Goal: Task Accomplishment & Management: Manage account settings

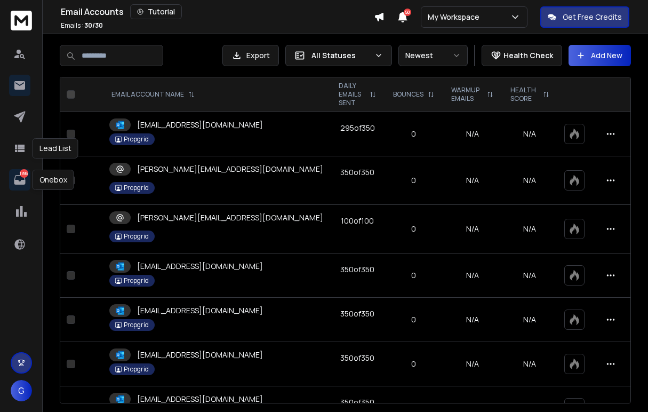
click at [20, 186] on icon at bounding box center [19, 179] width 13 height 13
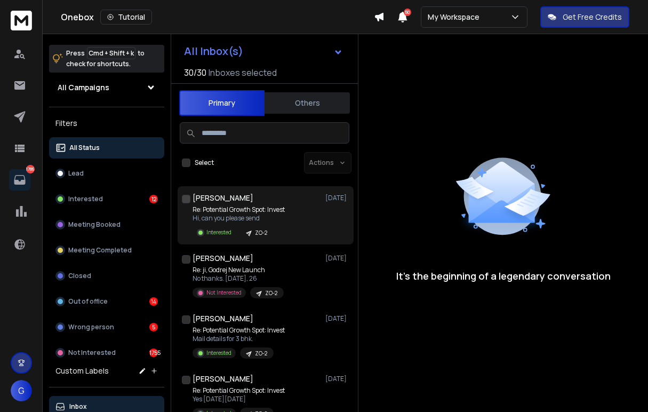
click at [216, 214] on p "Hi, can you please send" at bounding box center [239, 218] width 92 height 9
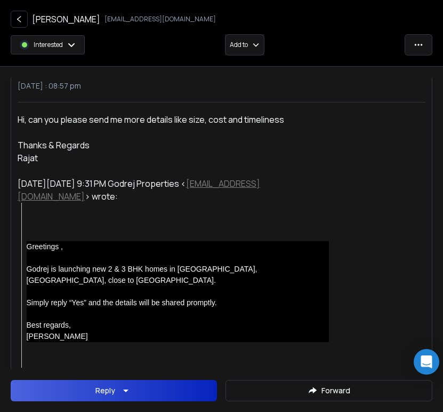
scroll to position [85, 0]
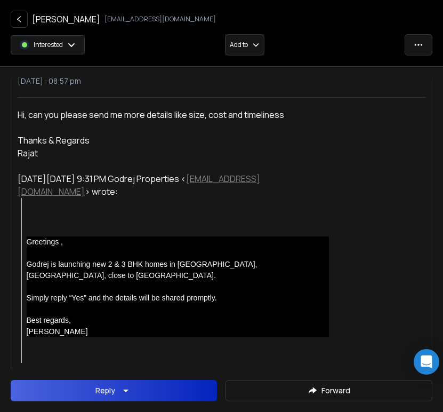
click at [273, 291] on div at bounding box center [178, 286] width 302 height 11
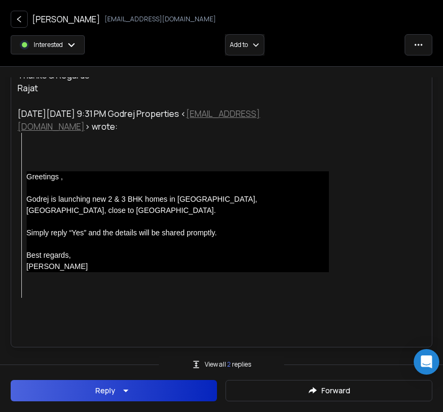
scroll to position [163, 0]
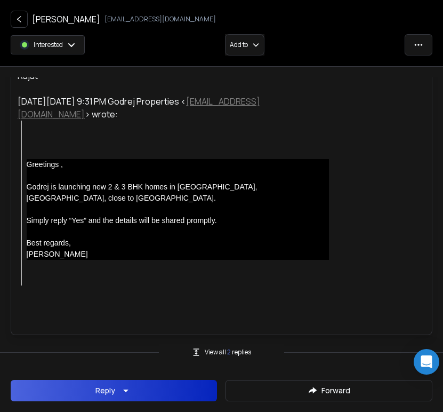
click at [243, 353] on p "View all 2 replies" at bounding box center [228, 352] width 46 height 9
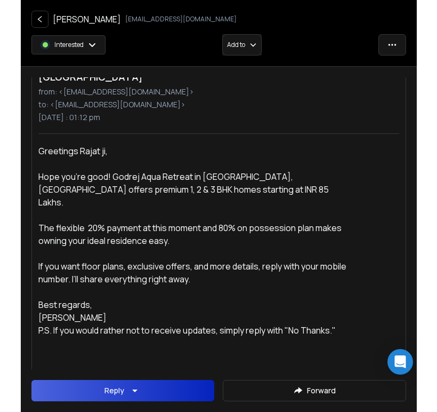
scroll to position [753, 0]
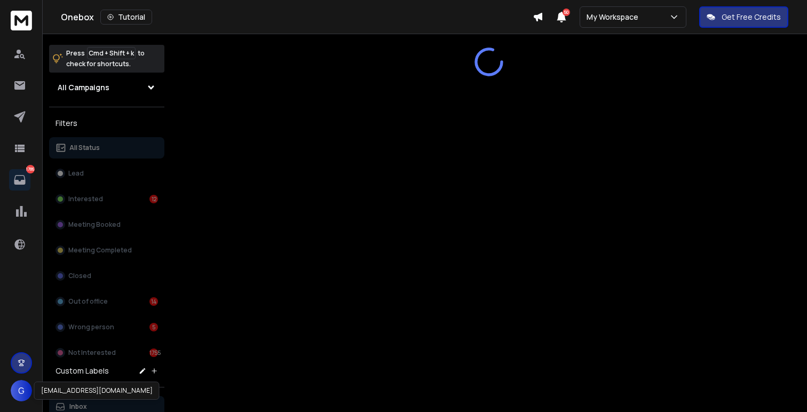
click at [12, 391] on span "G" at bounding box center [21, 390] width 21 height 21
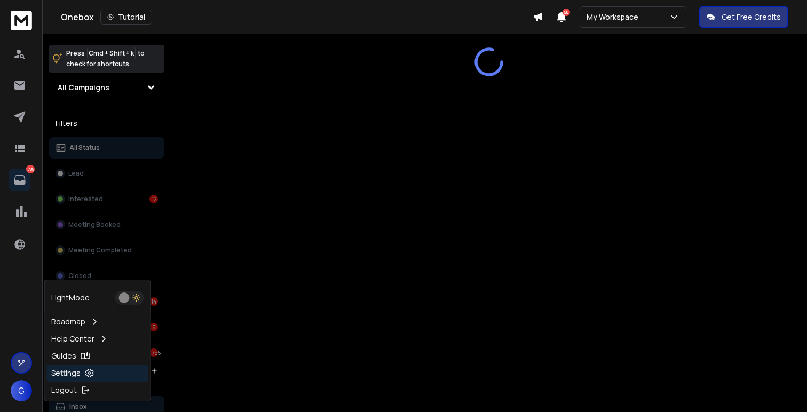
click at [88, 378] on div "Settings" at bounding box center [97, 372] width 101 height 17
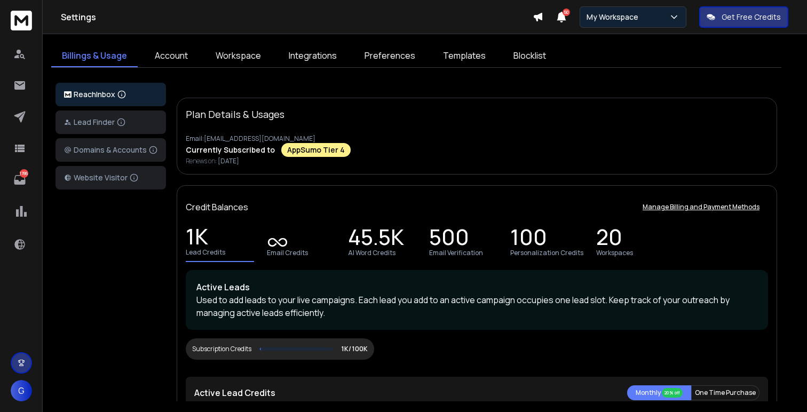
click at [613, 24] on button "My Workspace" at bounding box center [632, 16] width 107 height 21
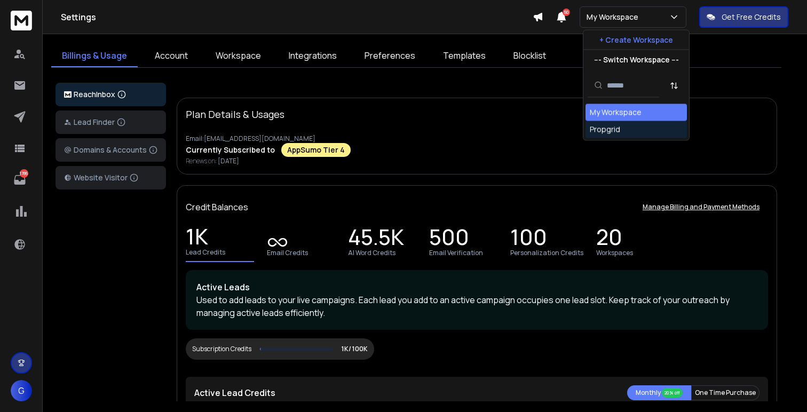
click at [613, 125] on div "Propgrid" at bounding box center [604, 129] width 30 height 11
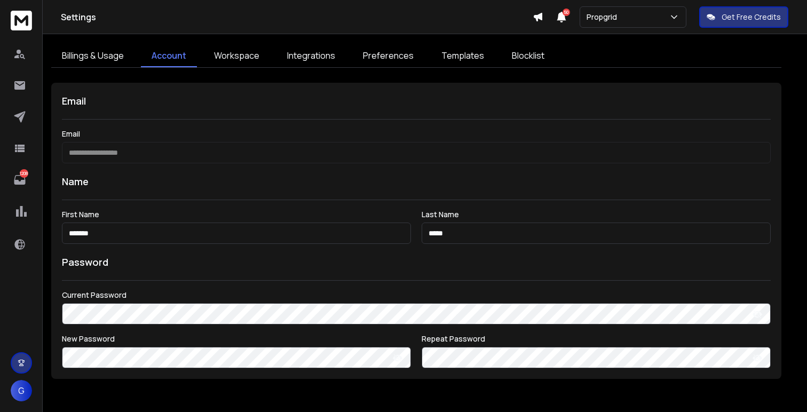
click at [520, 55] on link "Blocklist" at bounding box center [528, 56] width 54 height 22
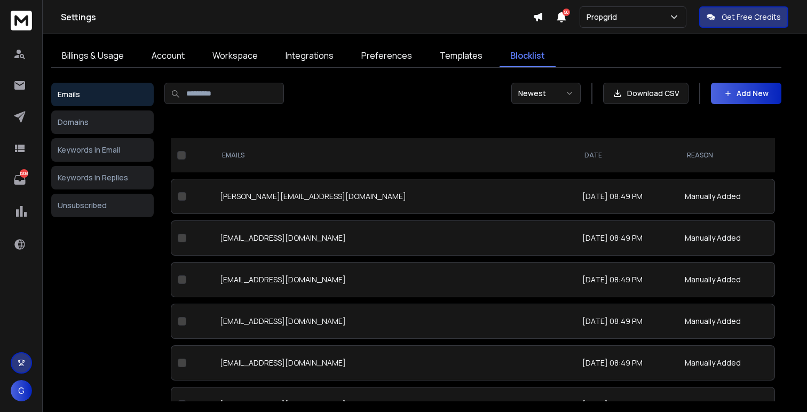
click at [130, 178] on replies "Keywords in Replies" at bounding box center [102, 177] width 102 height 23
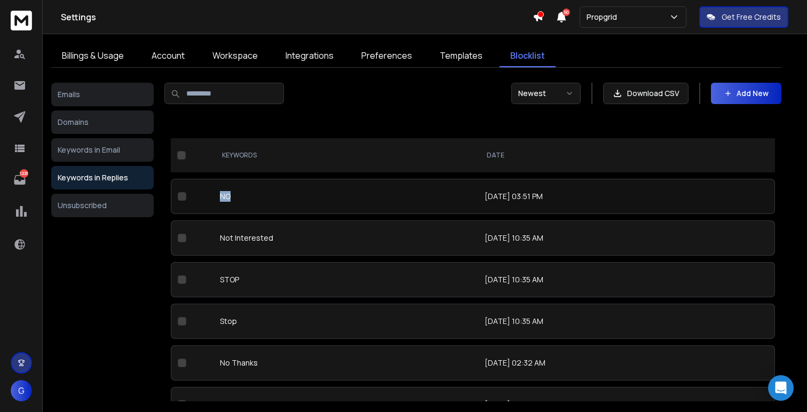
drag, startPoint x: 236, startPoint y: 194, endPoint x: 218, endPoint y: 196, distance: 17.7
click at [218, 196] on td "NO" at bounding box center [345, 196] width 265 height 35
copy td "NO"
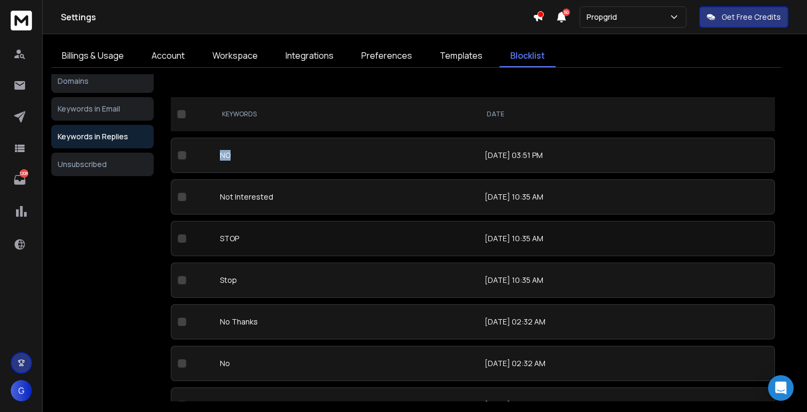
scroll to position [35, 0]
